Goal: Task Accomplishment & Management: Use online tool/utility

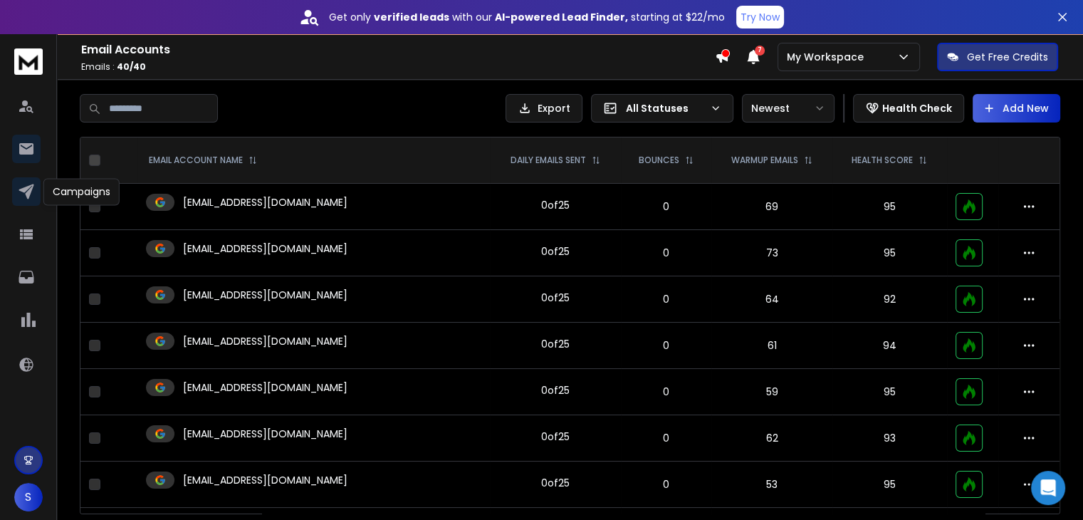
click at [28, 183] on icon at bounding box center [26, 191] width 17 height 17
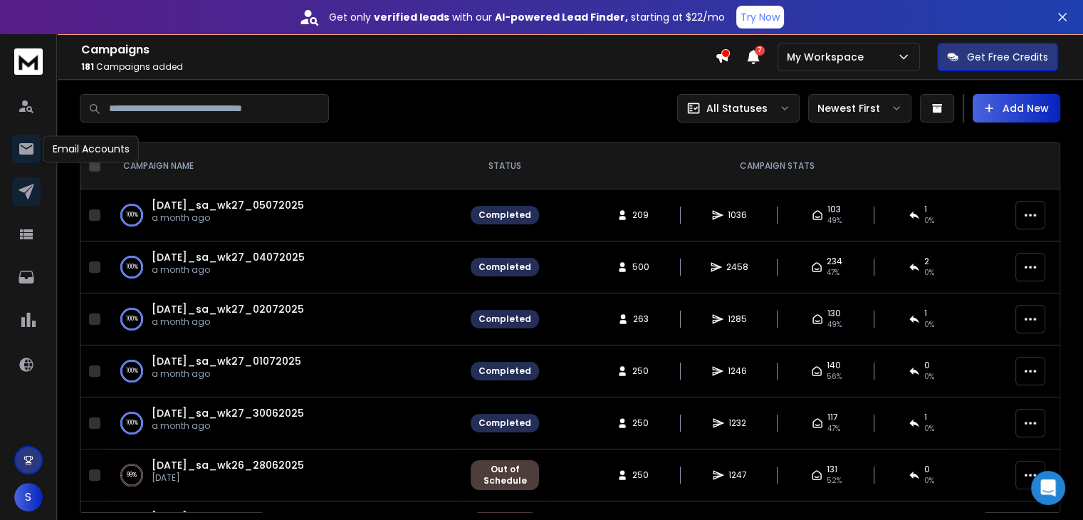
click at [23, 144] on icon at bounding box center [26, 148] width 14 height 11
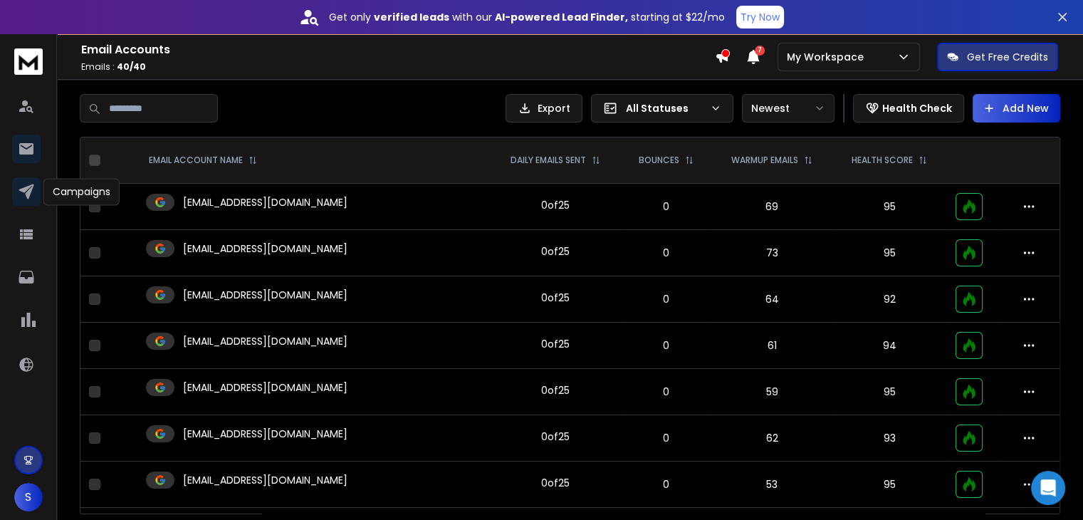
click at [26, 201] on link at bounding box center [26, 191] width 28 height 28
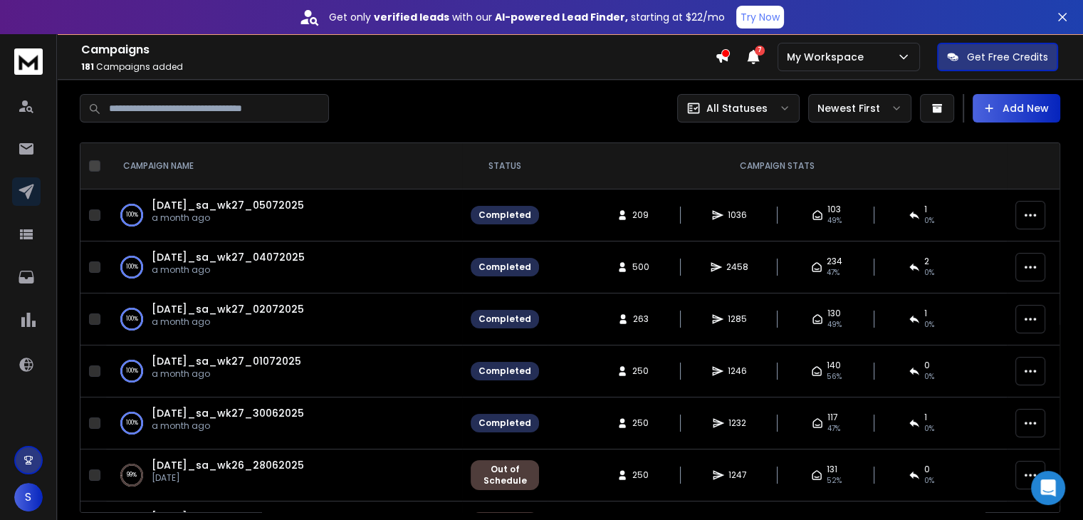
click at [1023, 213] on icon "button" at bounding box center [1030, 215] width 14 height 14
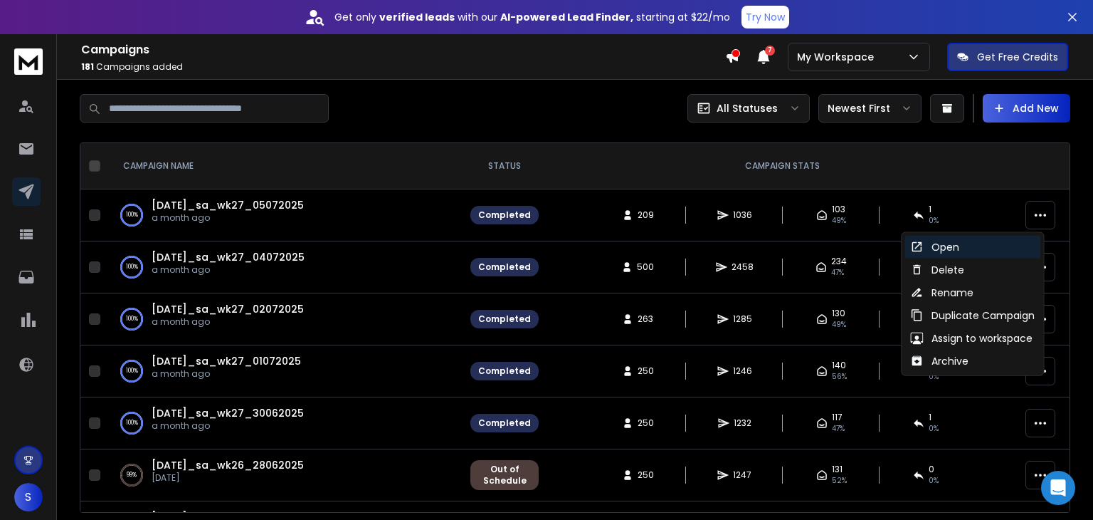
click at [932, 246] on div "Open" at bounding box center [934, 247] width 49 height 14
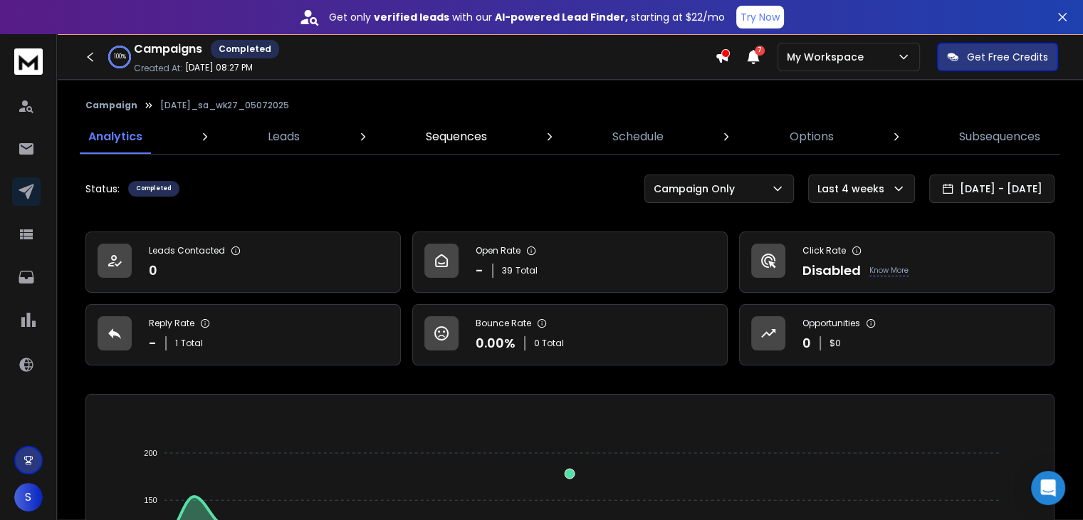
click at [470, 129] on p "Sequences" at bounding box center [456, 136] width 61 height 17
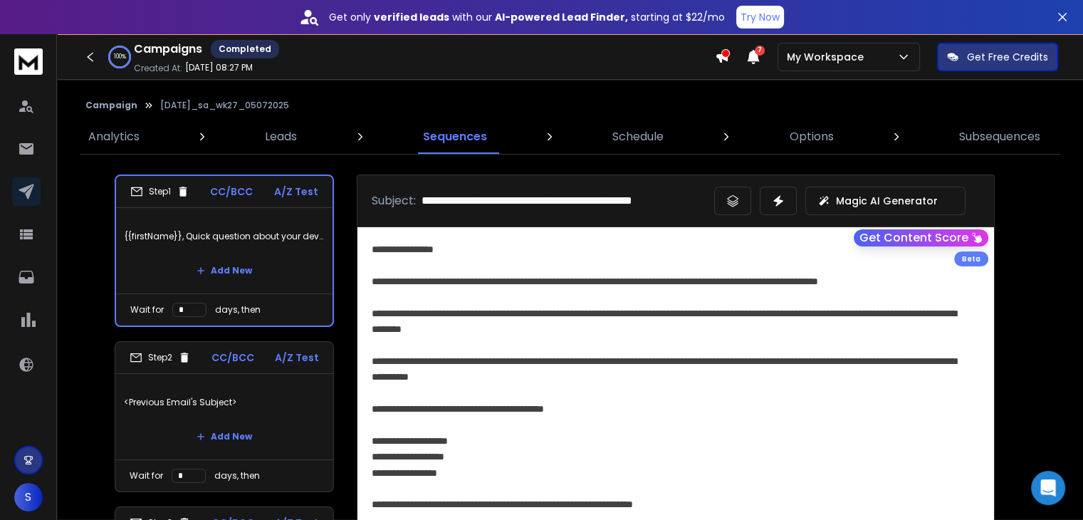
click at [146, 384] on p "<Previous Email's Subject>" at bounding box center [224, 402] width 201 height 40
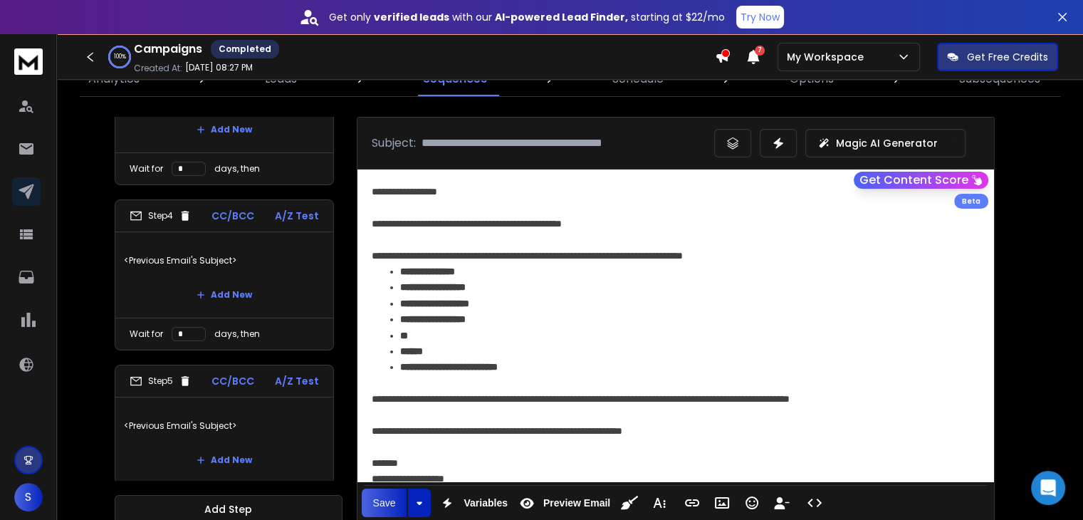
scroll to position [80, 0]
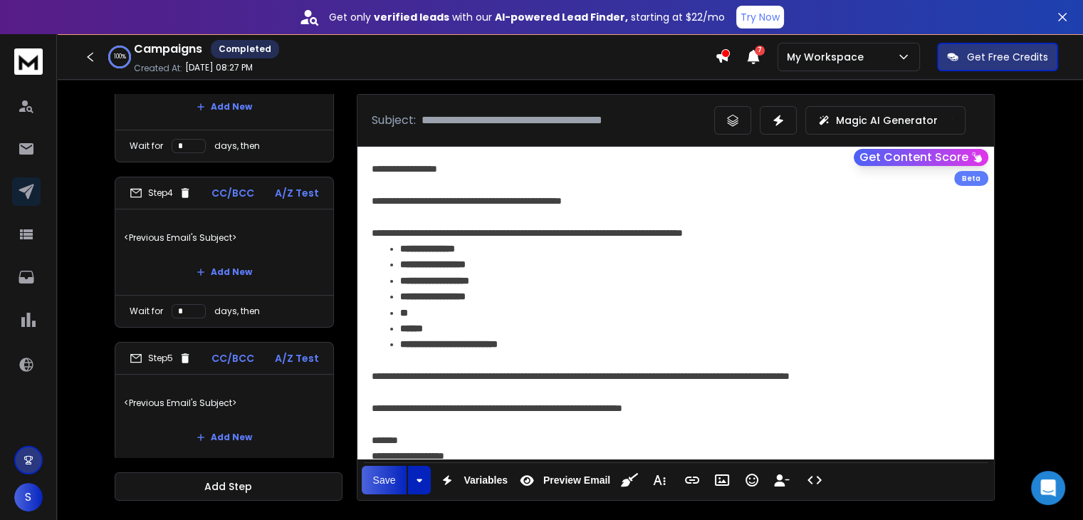
click at [151, 383] on p "<Previous Email's Subject>" at bounding box center [224, 403] width 201 height 40
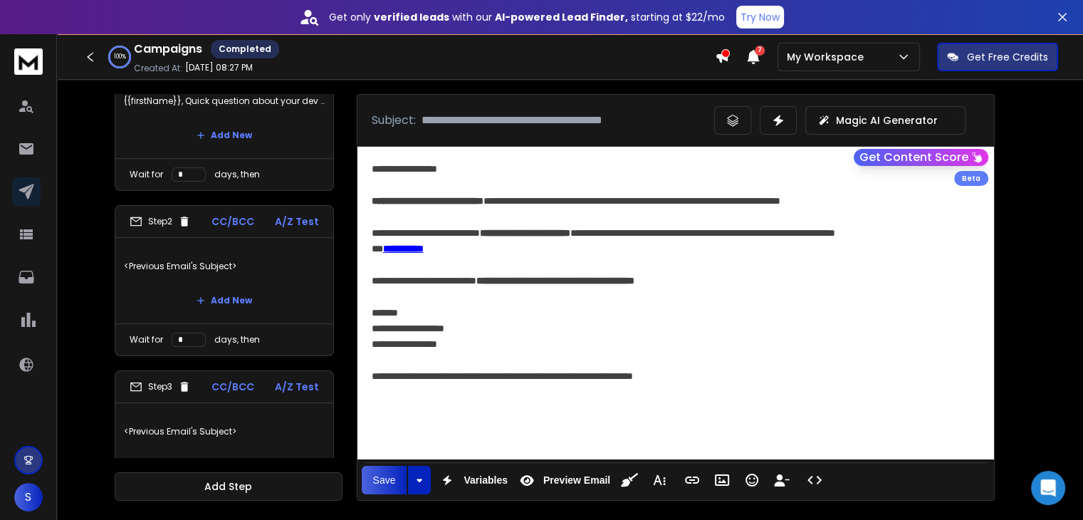
scroll to position [0, 0]
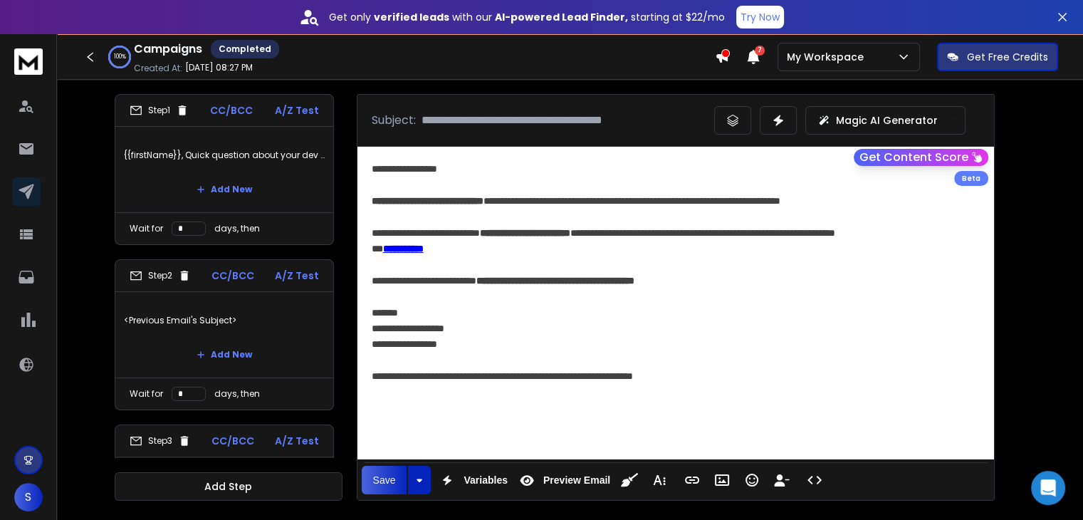
click at [165, 137] on p "{{firstName}}, Quick question about your dev team" at bounding box center [224, 155] width 201 height 40
type input "**********"
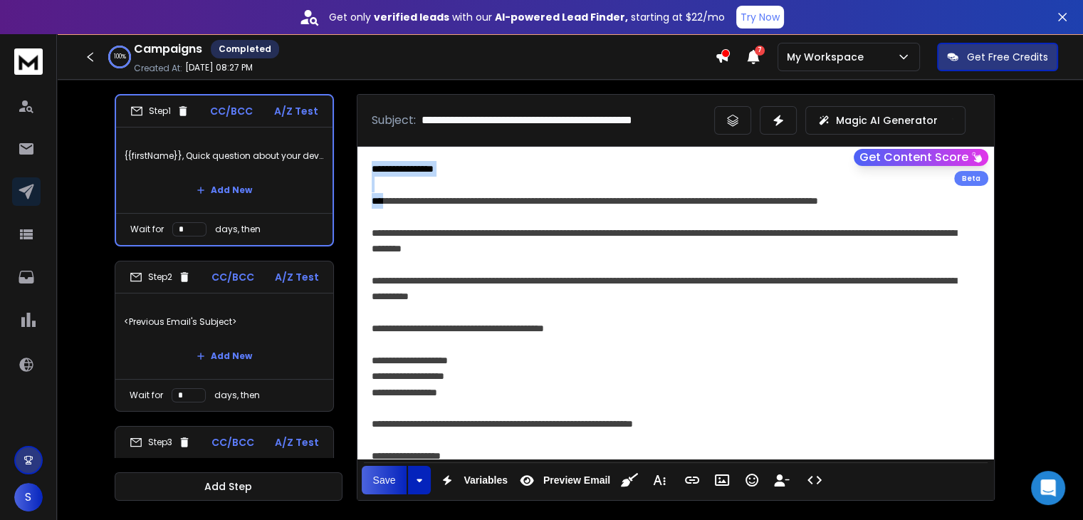
drag, startPoint x: 364, startPoint y: 157, endPoint x: 380, endPoint y: 206, distance: 50.9
click at [380, 206] on div "**********" at bounding box center [675, 303] width 636 height 312
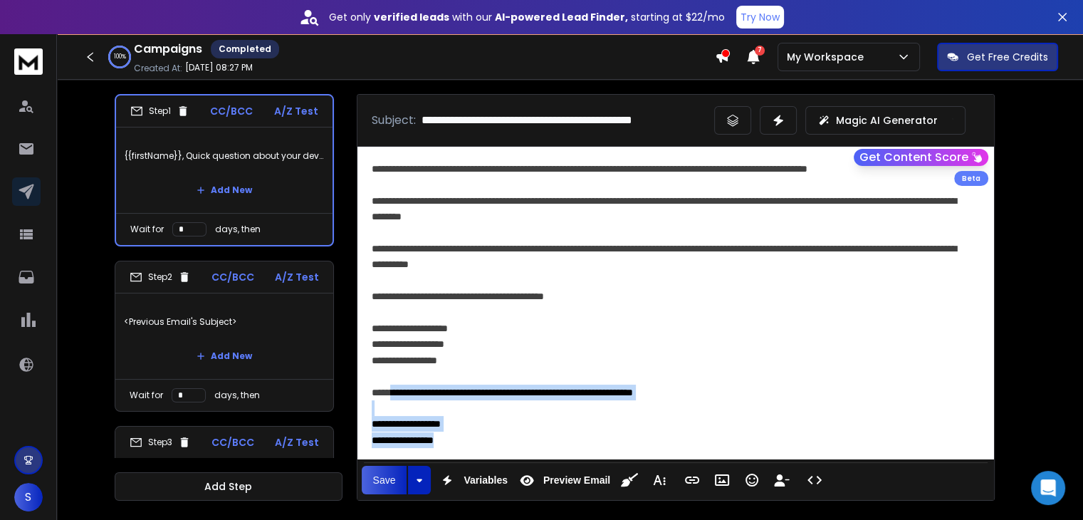
drag, startPoint x: 450, startPoint y: 443, endPoint x: 388, endPoint y: 397, distance: 76.9
click at [388, 397] on div "**********" at bounding box center [675, 303] width 636 height 312
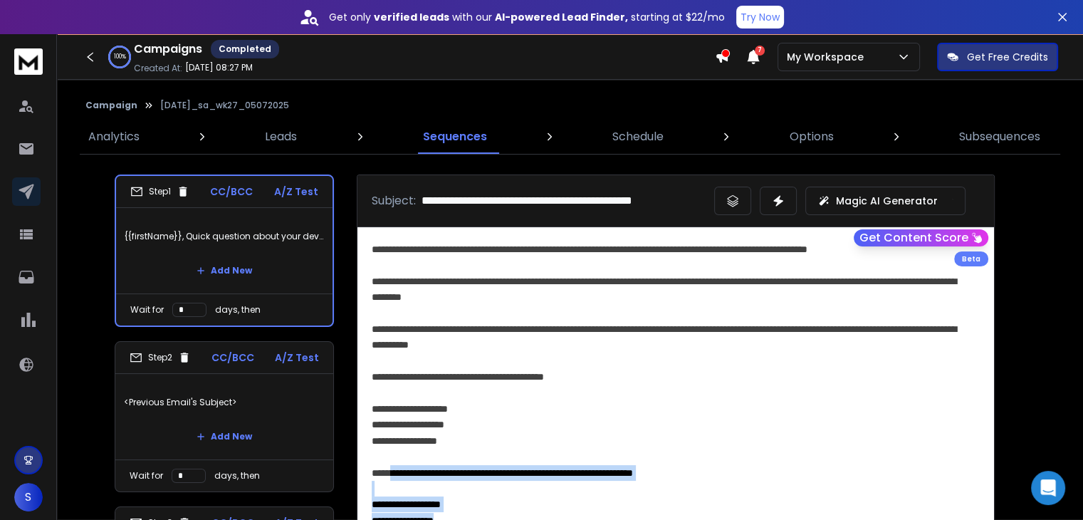
click at [234, 247] on p "{{firstName}}, Quick question about your dev team" at bounding box center [224, 236] width 199 height 40
click at [249, 237] on p "{{firstName}}, Quick question about your dev team" at bounding box center [224, 236] width 199 height 40
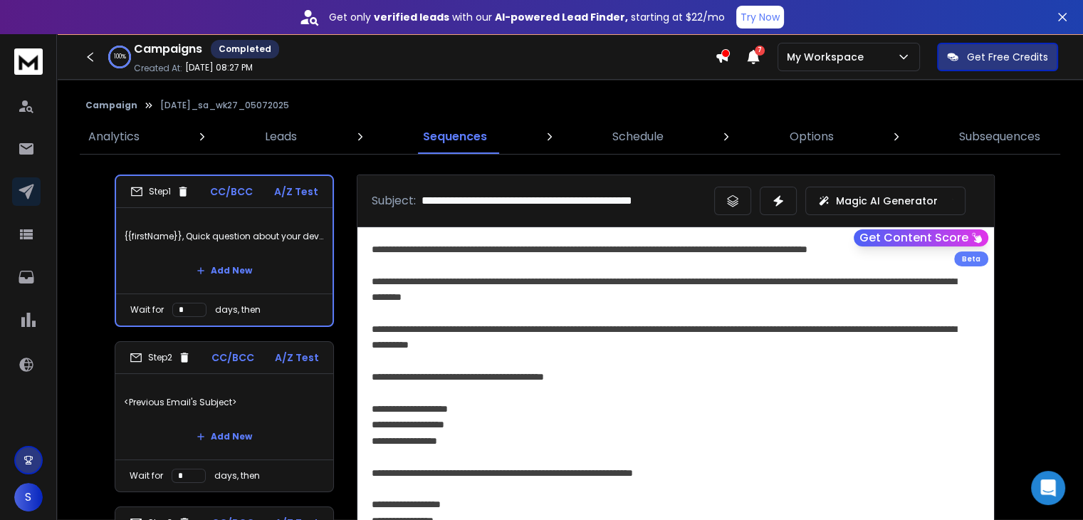
click at [415, 281] on div "**********" at bounding box center [670, 289] width 597 height 32
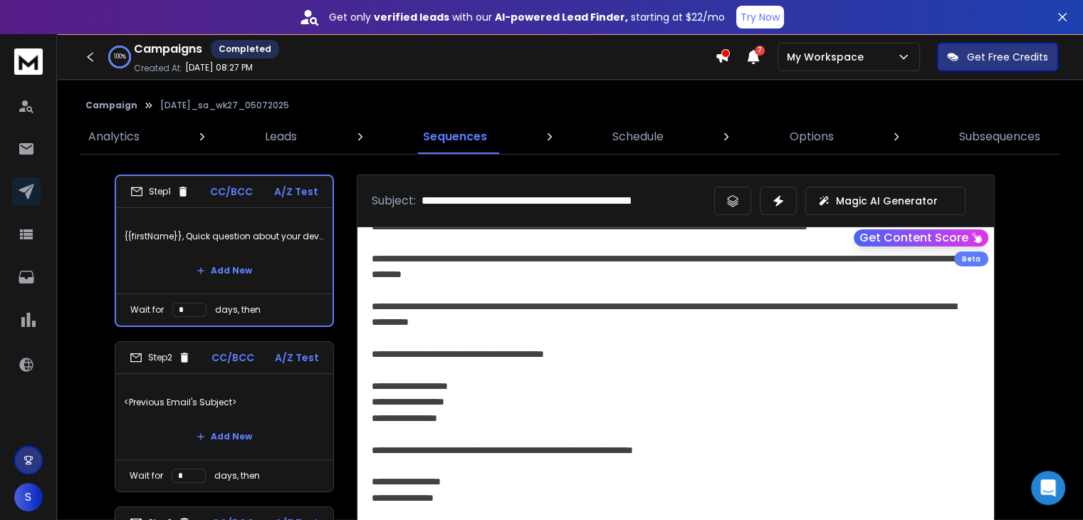
scroll to position [36, 0]
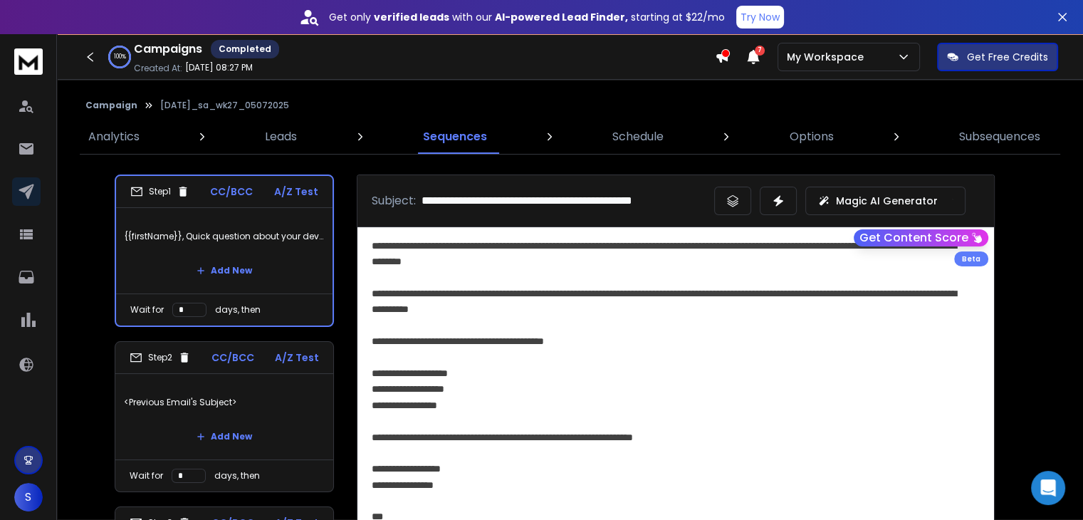
click at [227, 229] on p "{{firstName}}, Quick question about your dev team" at bounding box center [224, 236] width 199 height 40
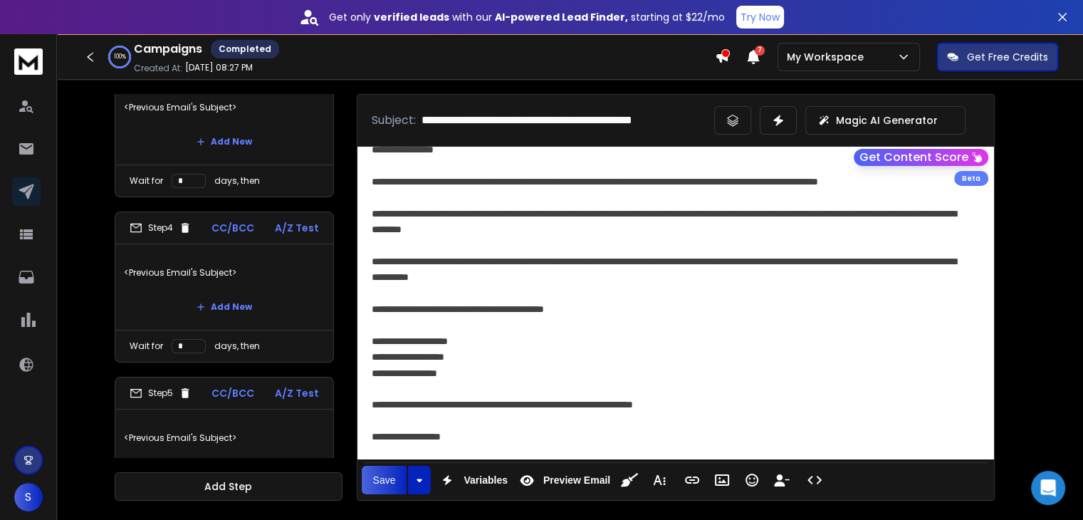
scroll to position [414, 0]
